Goal: Task Accomplishment & Management: Manage account settings

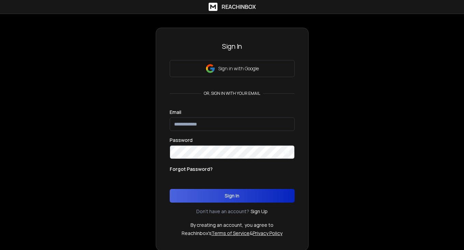
click at [233, 125] on input "email" at bounding box center [232, 124] width 125 height 14
paste input "**********"
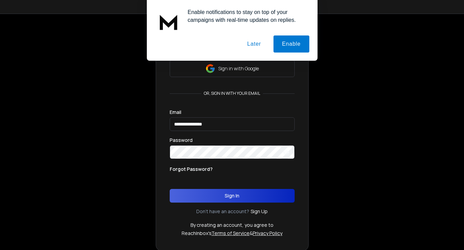
type input "**********"
click at [262, 42] on button "Later" at bounding box center [254, 44] width 31 height 17
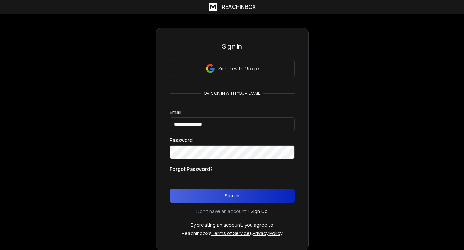
click at [237, 193] on button "Sign In" at bounding box center [232, 196] width 125 height 14
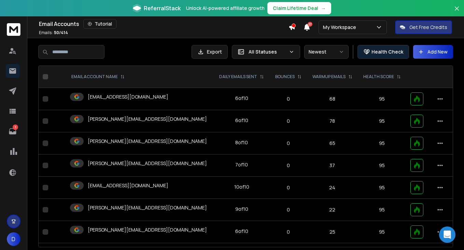
drag, startPoint x: 457, startPoint y: 8, endPoint x: 368, endPoint y: 33, distance: 92.3
click at [457, 8] on icon "Close banner" at bounding box center [457, 8] width 4 height 4
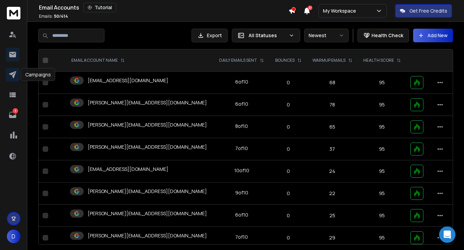
click at [14, 81] on link at bounding box center [13, 75] width 14 height 14
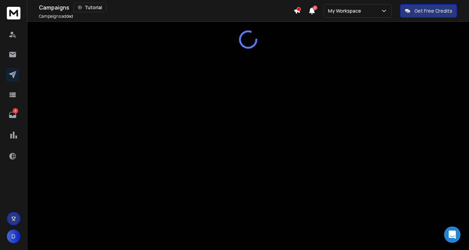
click at [7, 238] on button "D" at bounding box center [14, 237] width 14 height 14
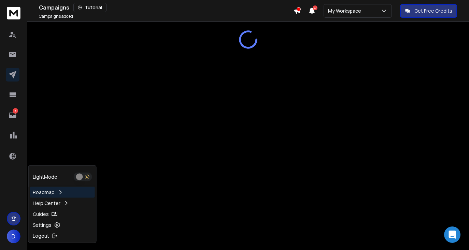
click at [87, 176] on icon at bounding box center [87, 176] width 5 height 5
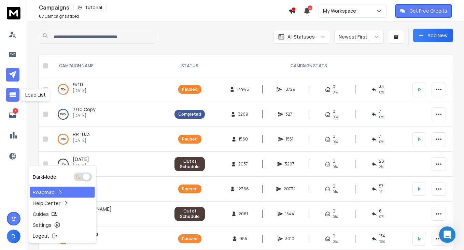
click at [10, 96] on icon at bounding box center [13, 95] width 6 height 5
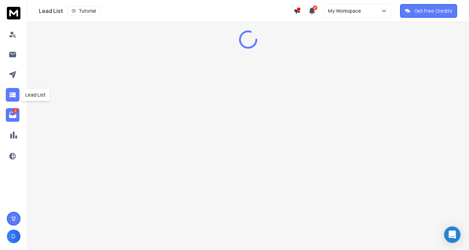
click at [6, 111] on link "3" at bounding box center [13, 115] width 14 height 14
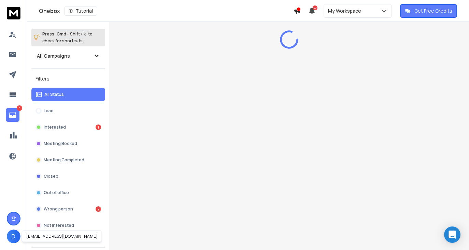
click at [17, 233] on span "D" at bounding box center [14, 237] width 14 height 14
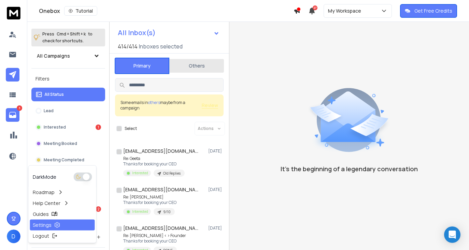
click at [10, 79] on link at bounding box center [13, 75] width 14 height 14
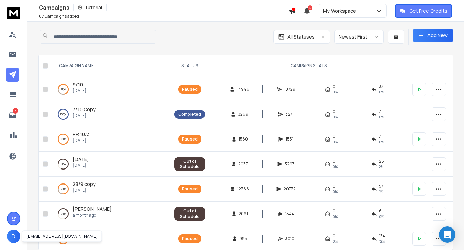
click at [16, 238] on span "D" at bounding box center [14, 237] width 14 height 14
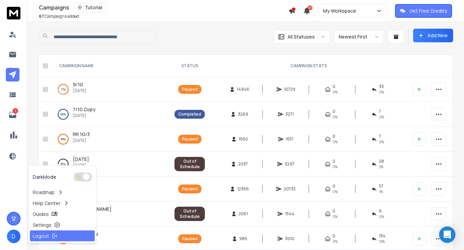
click at [56, 235] on icon at bounding box center [55, 236] width 6 height 6
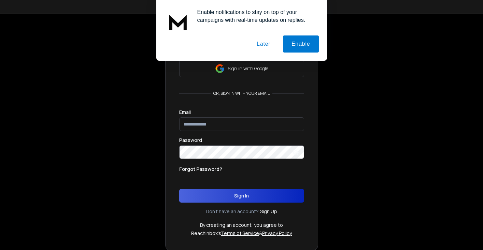
drag, startPoint x: 235, startPoint y: 131, endPoint x: 239, endPoint y: 123, distance: 8.9
click at [235, 131] on input "email" at bounding box center [241, 124] width 125 height 14
click at [239, 123] on input "email" at bounding box center [241, 124] width 125 height 14
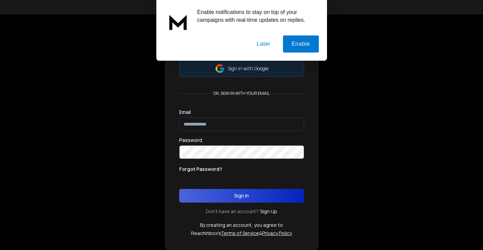
paste input "**********"
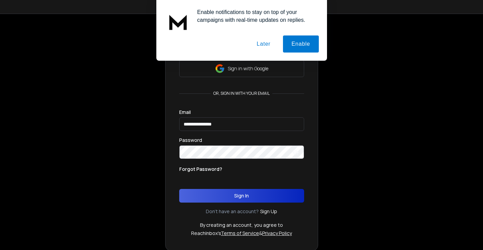
type input "**********"
click at [265, 42] on button "Later" at bounding box center [263, 44] width 31 height 17
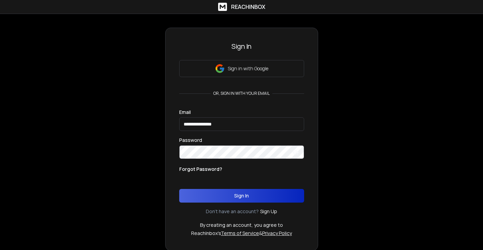
click at [253, 189] on form "**********" at bounding box center [241, 156] width 125 height 93
click at [255, 196] on button "Sign In" at bounding box center [241, 196] width 125 height 14
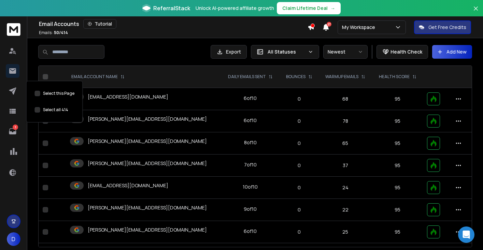
click at [48, 111] on label "Select all 414" at bounding box center [55, 109] width 25 height 5
click at [39, 110] on button "Select this Page" at bounding box center [37, 109] width 5 height 5
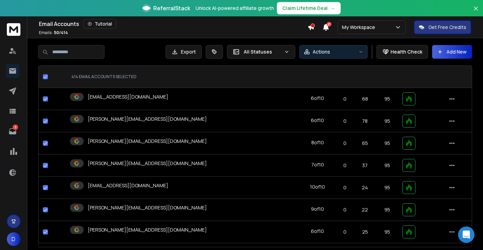
click at [335, 51] on div "Actions" at bounding box center [330, 51] width 52 height 7
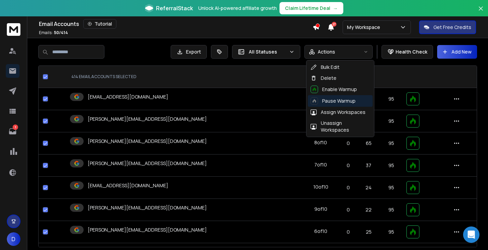
click at [343, 97] on div "Pause Warmup" at bounding box center [333, 101] width 45 height 8
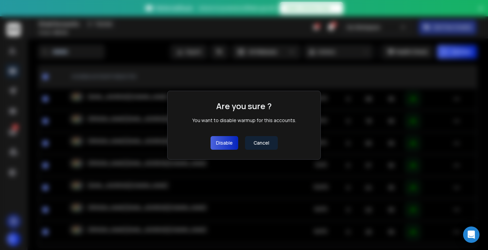
click at [214, 147] on button "Disable" at bounding box center [225, 143] width 28 height 14
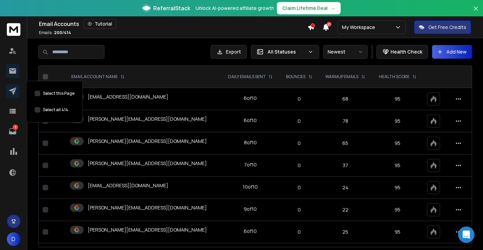
click at [14, 91] on icon at bounding box center [12, 91] width 7 height 7
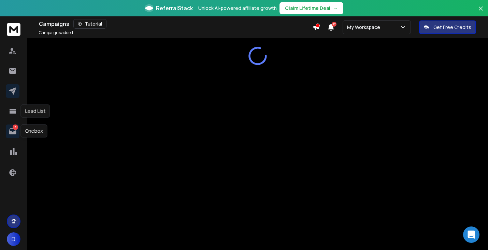
click at [11, 127] on link "3" at bounding box center [13, 132] width 14 height 14
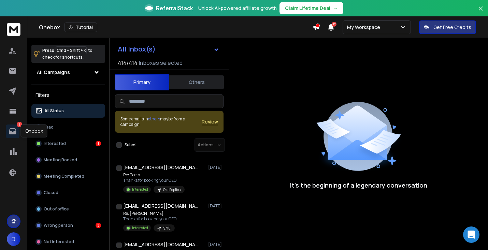
click at [483, 10] on icon "Close banner" at bounding box center [481, 8] width 6 height 6
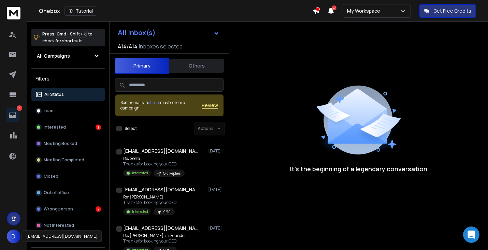
click at [16, 236] on span "D" at bounding box center [14, 237] width 14 height 14
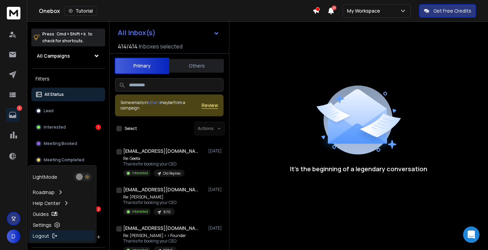
click at [45, 234] on p "Logout" at bounding box center [41, 236] width 16 height 7
